Goal: Task Accomplishment & Management: Use online tool/utility

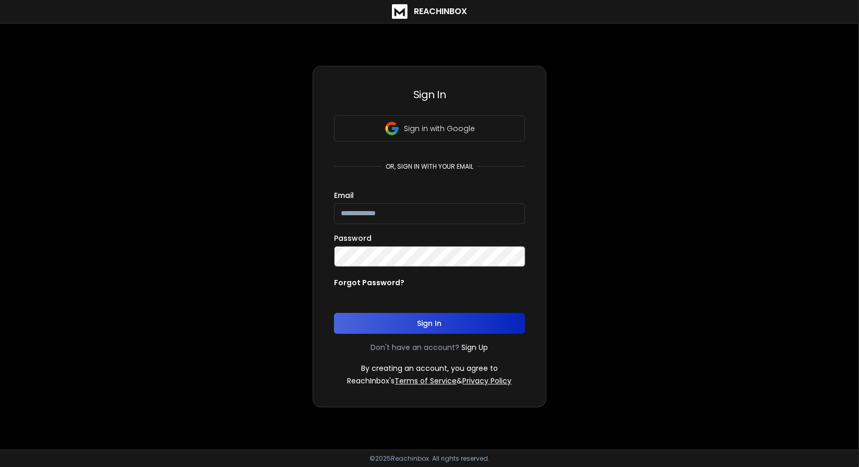
drag, startPoint x: 0, startPoint y: 0, endPoint x: 389, endPoint y: 209, distance: 441.8
click at [389, 209] on input "email" at bounding box center [429, 213] width 191 height 21
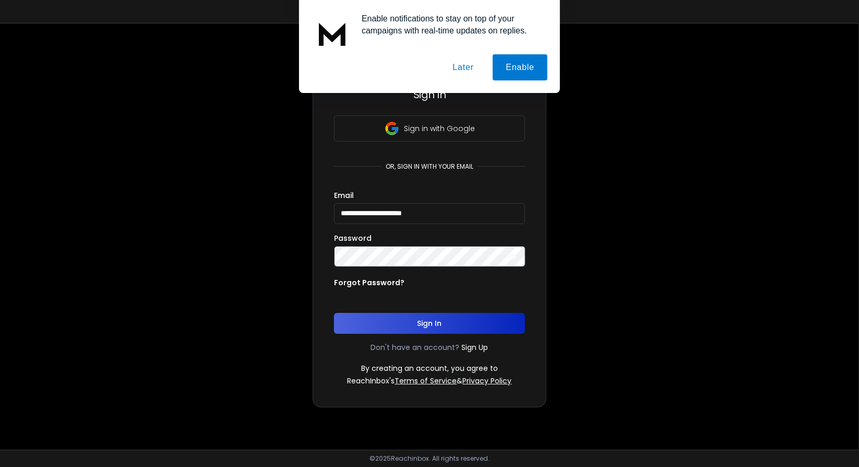
click at [334, 313] on button "Sign In" at bounding box center [429, 323] width 191 height 21
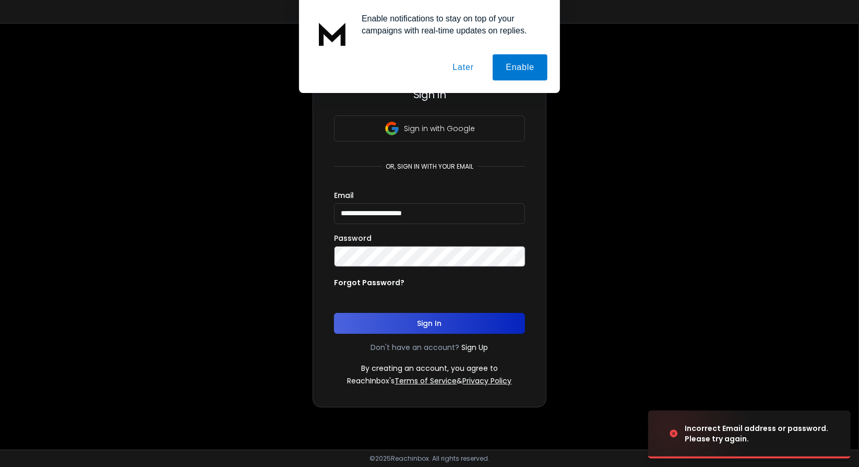
click at [469, 67] on button "Later" at bounding box center [462, 67] width 47 height 26
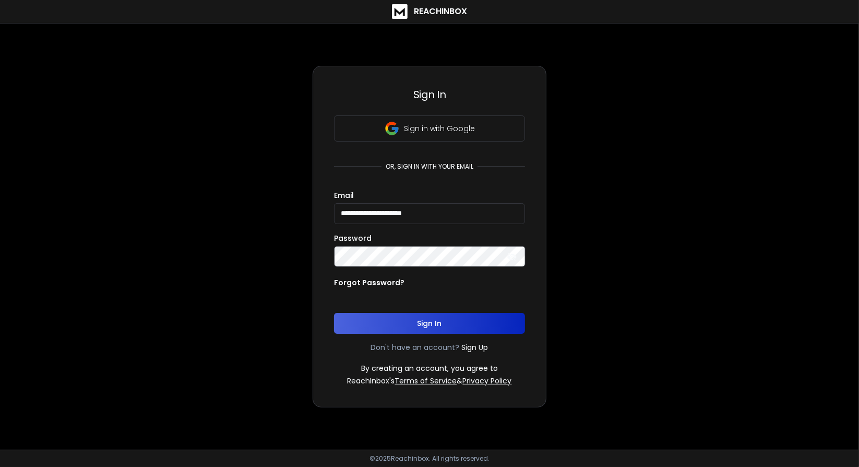
click at [438, 211] on input "**********" at bounding box center [429, 213] width 191 height 21
type input "**********"
click at [334, 313] on button "Sign In" at bounding box center [429, 323] width 191 height 21
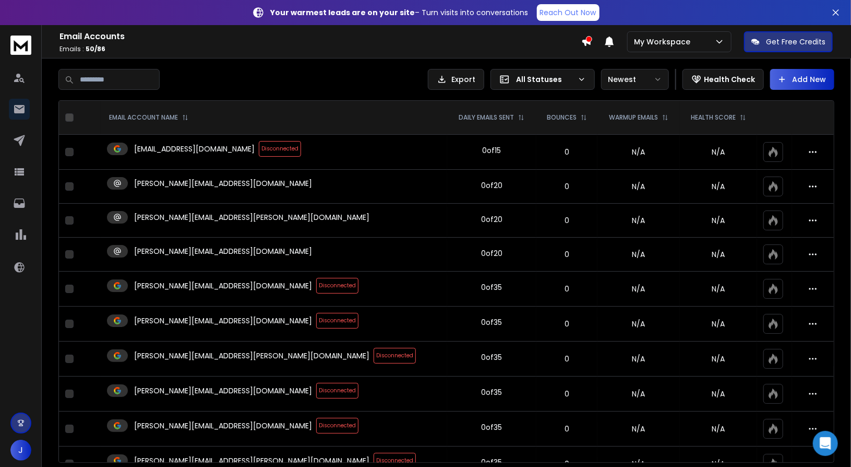
click at [308, 86] on div at bounding box center [239, 79] width 363 height 21
click at [0, 466] on nordpass-portal at bounding box center [0, 467] width 0 height 0
click at [28, 139] on link at bounding box center [19, 140] width 21 height 21
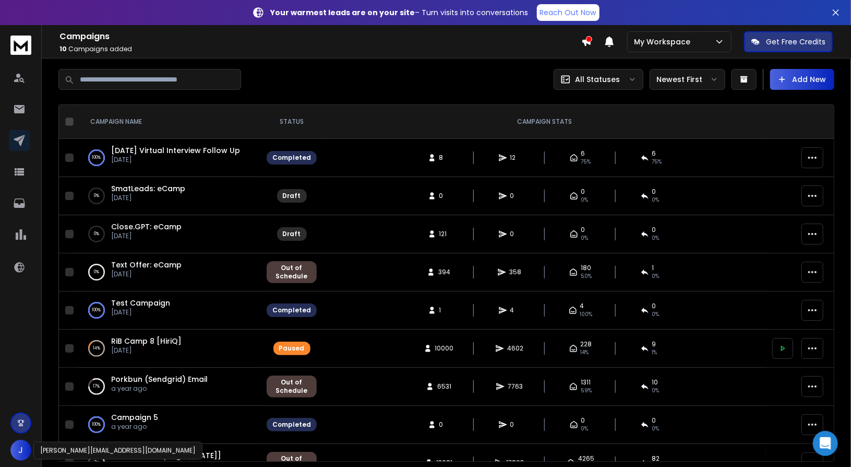
click at [24, 447] on span "J" at bounding box center [20, 449] width 21 height 21
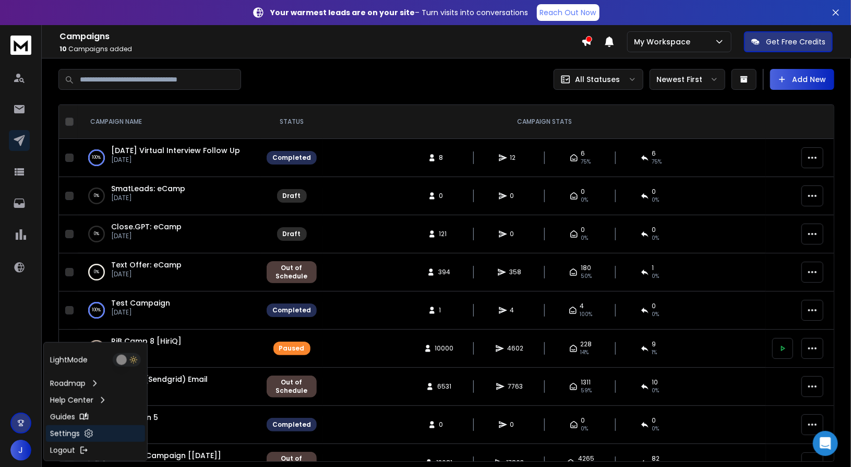
click at [86, 432] on icon at bounding box center [88, 432] width 9 height 9
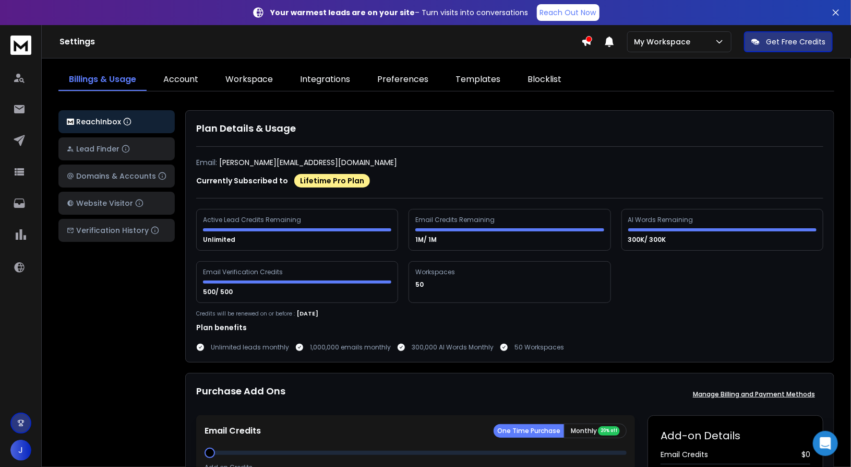
click at [312, 76] on link "Integrations" at bounding box center [325, 80] width 71 height 22
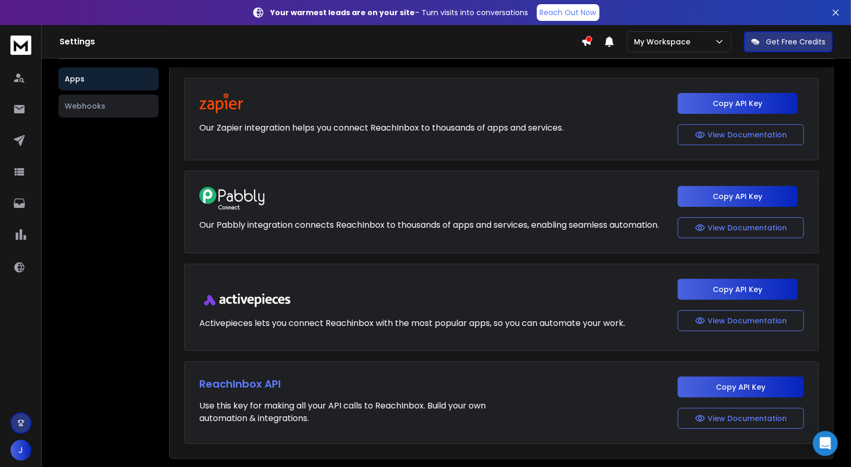
scroll to position [43, 0]
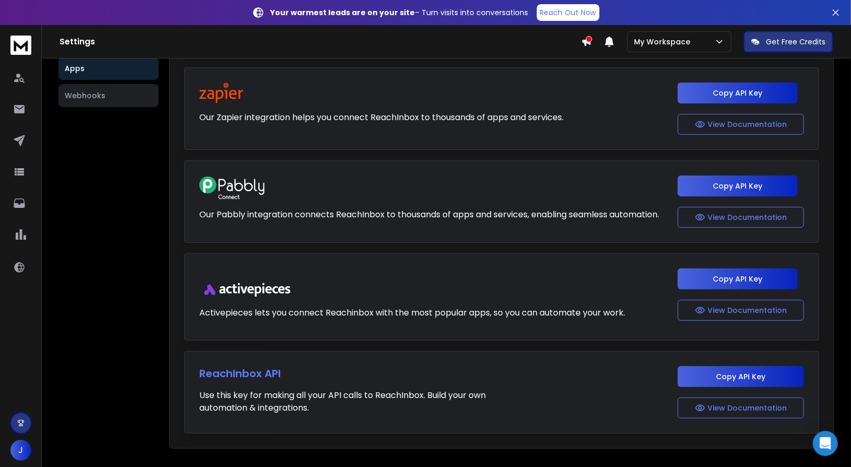
click at [685, 373] on button "Copy API Key" at bounding box center [741, 376] width 126 height 21
click at [17, 110] on icon at bounding box center [19, 109] width 10 height 8
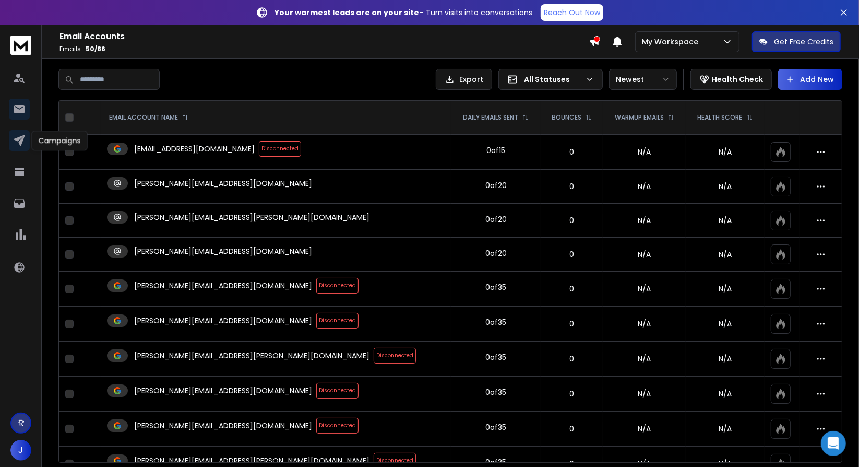
click at [25, 145] on icon at bounding box center [19, 140] width 13 height 13
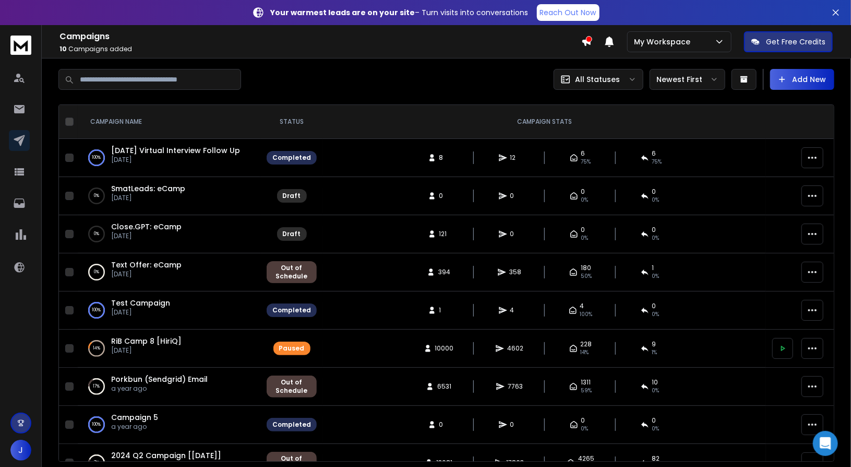
click at [790, 83] on button "Add New" at bounding box center [802, 79] width 64 height 21
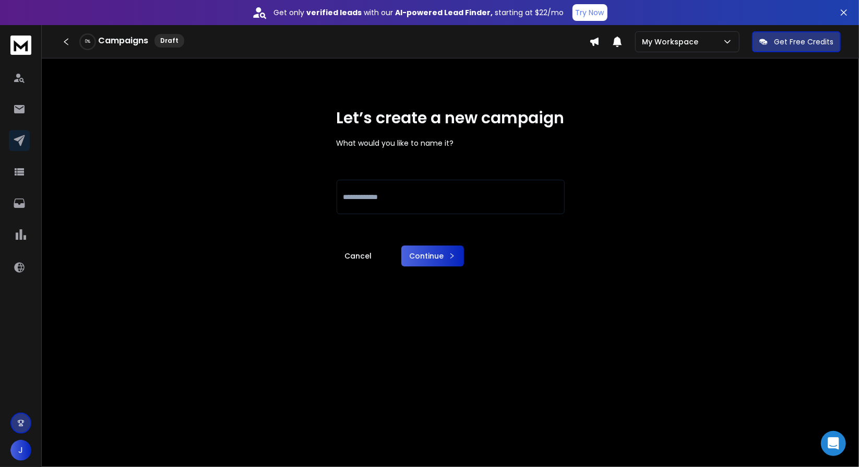
click at [437, 196] on input at bounding box center [451, 197] width 228 height 34
type input "*"
type input "**********"
click at [427, 254] on button "Continue" at bounding box center [432, 255] width 63 height 21
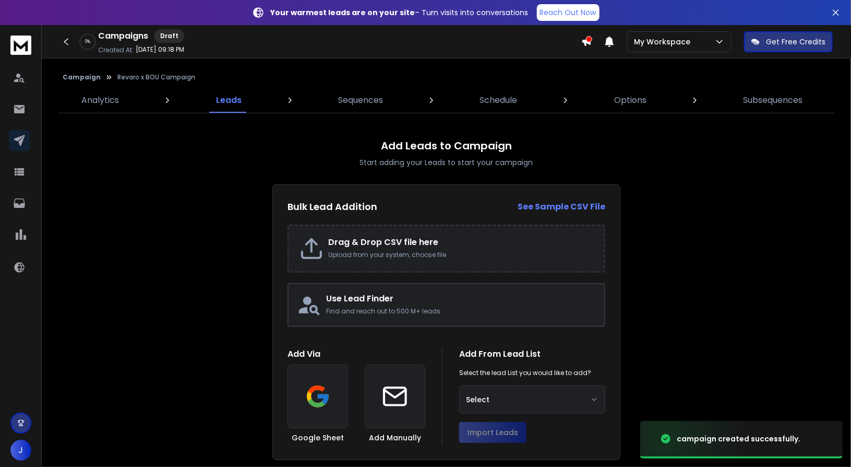
scroll to position [6, 0]
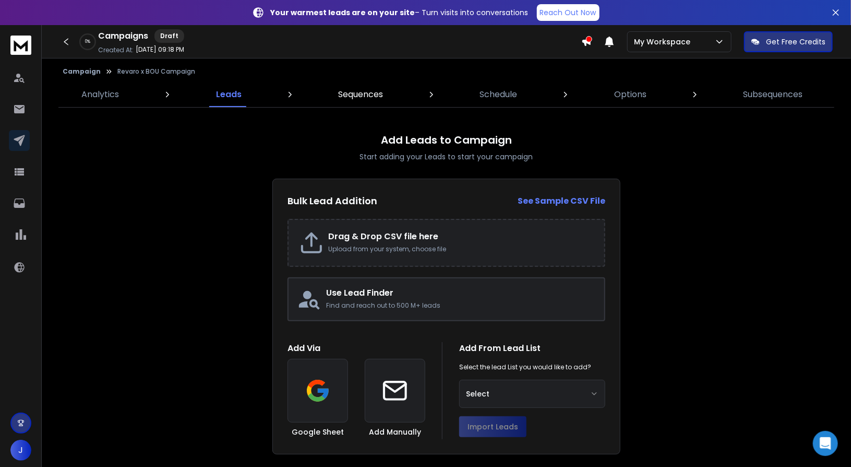
click at [354, 93] on p "Sequences" at bounding box center [360, 94] width 45 height 13
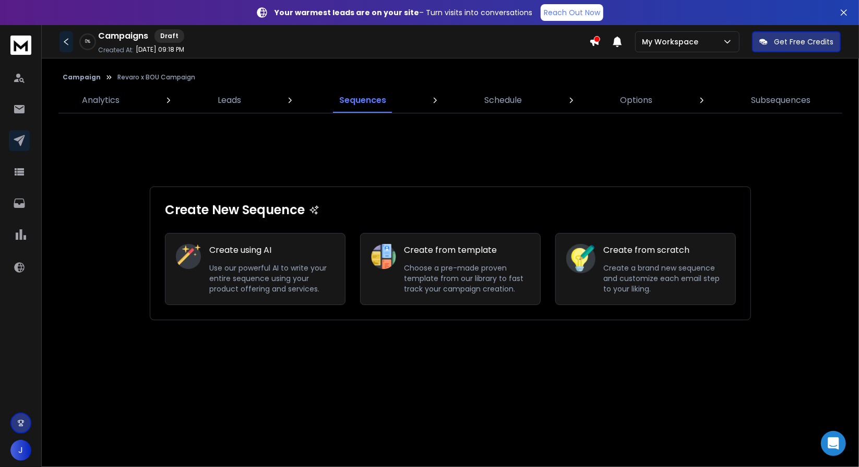
click at [65, 43] on icon at bounding box center [66, 41] width 9 height 9
